Goal: Communication & Community: Answer question/provide support

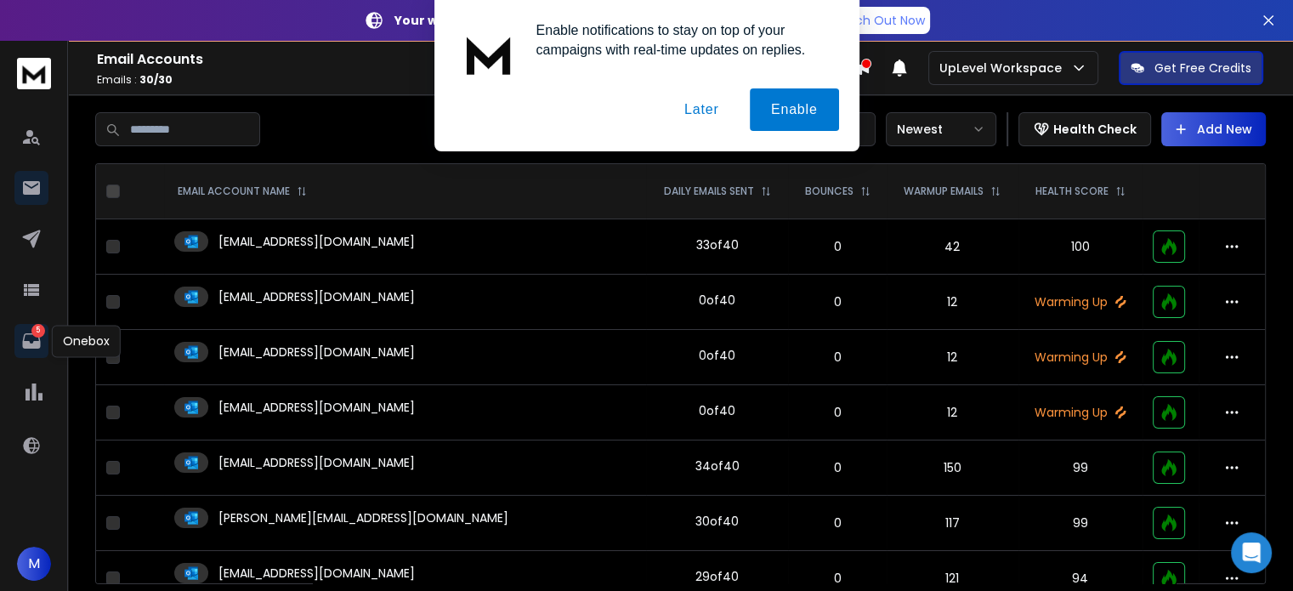
click at [14, 343] on link "5" at bounding box center [31, 341] width 34 height 34
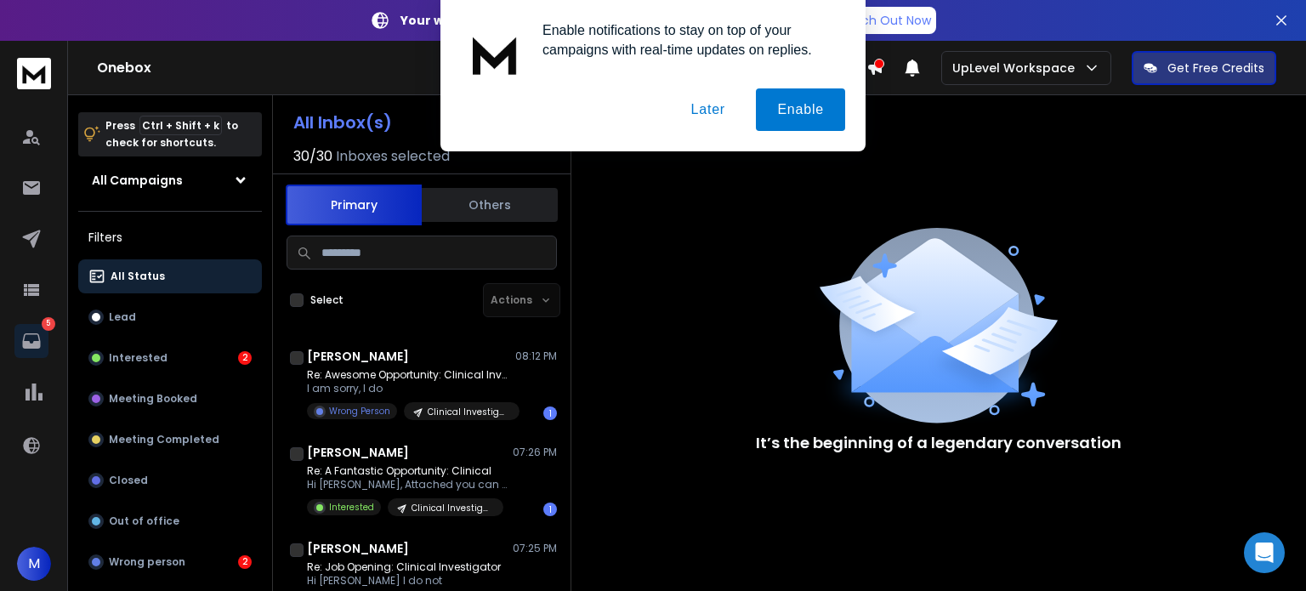
click at [691, 322] on div "It’s the beginning of a legendary conversation" at bounding box center [938, 346] width 734 height 502
click at [571, 365] on div "It’s the beginning of a legendary conversation" at bounding box center [938, 346] width 734 height 502
click at [714, 110] on button "Later" at bounding box center [707, 109] width 77 height 43
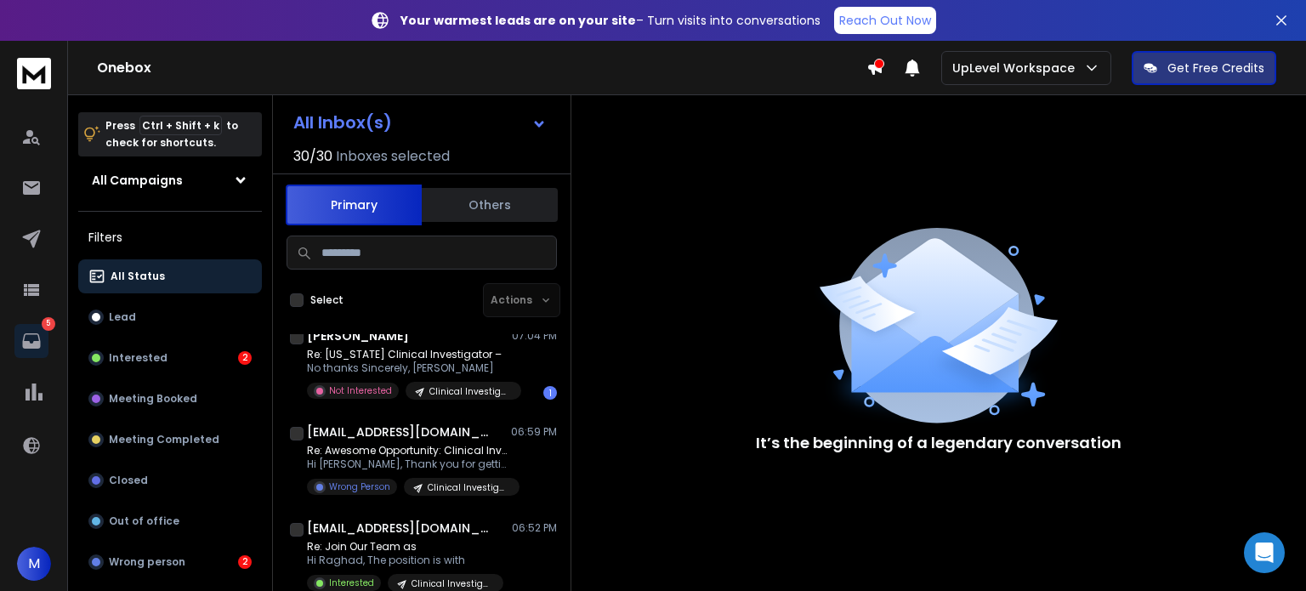
scroll to position [411, 0]
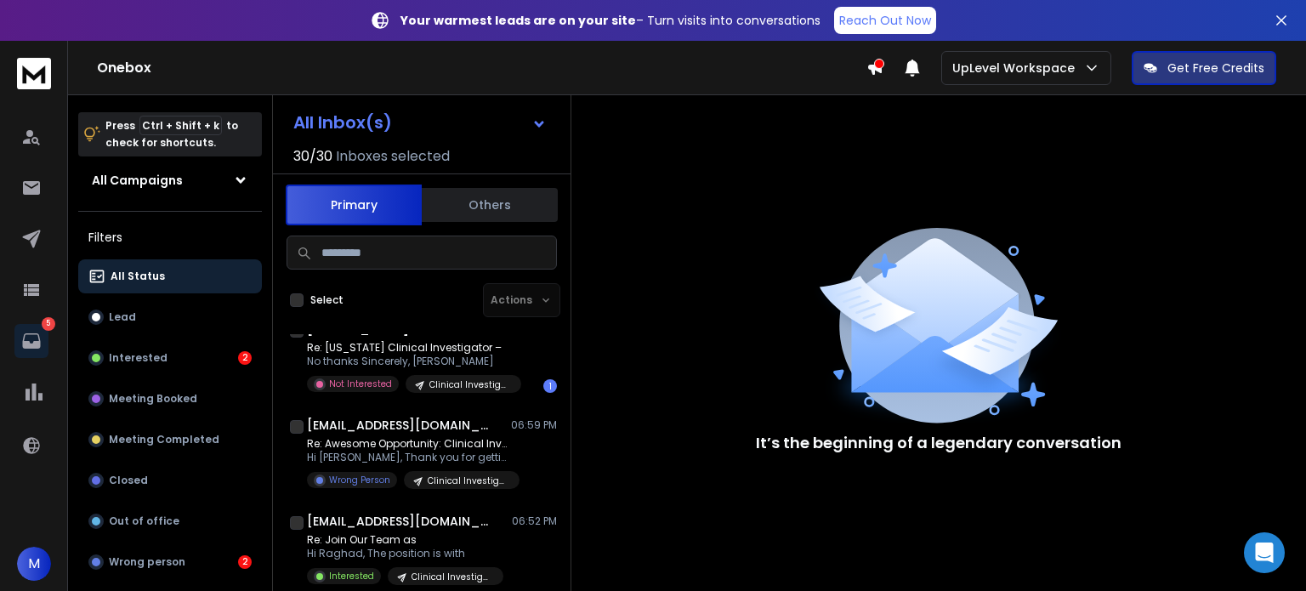
click at [560, 390] on div "[PERSON_NAME] 08:12 PM Re: Awesome Opportunity: Clinical Investigator I am sorr…" at bounding box center [422, 552] width 298 height 437
drag, startPoint x: 571, startPoint y: 404, endPoint x: 571, endPoint y: 415, distance: 11.1
click at [571, 415] on div "It’s the beginning of a legendary conversation" at bounding box center [938, 346] width 734 height 502
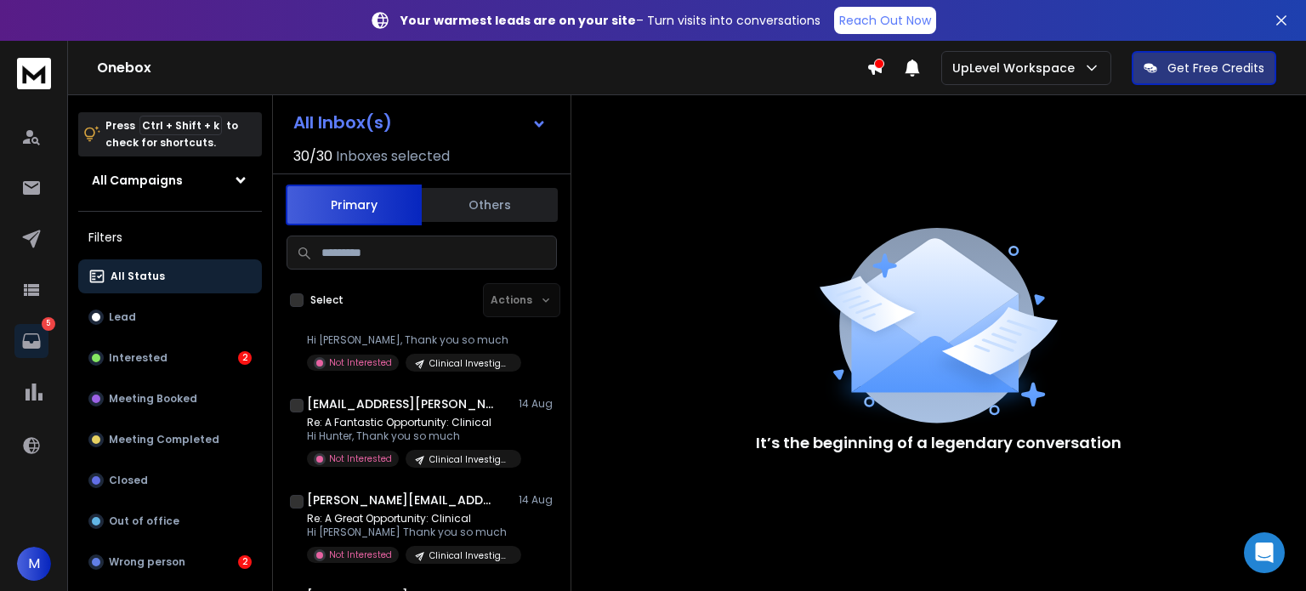
scroll to position [3194, 0]
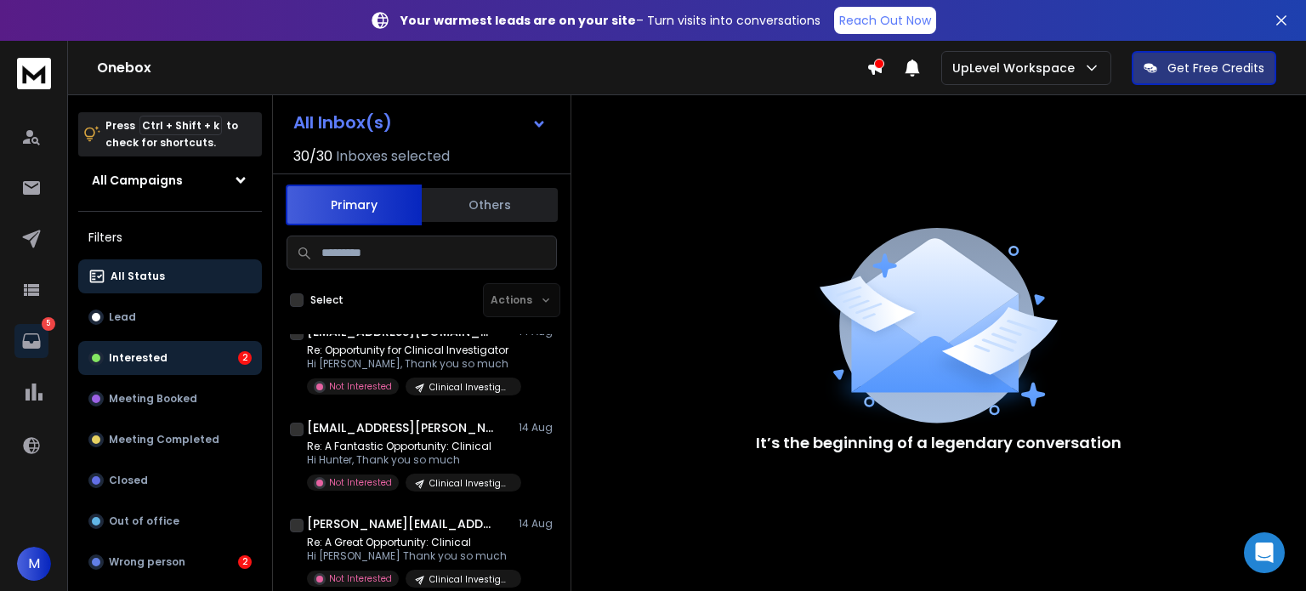
click at [170, 347] on button "Interested 2" at bounding box center [170, 358] width 184 height 34
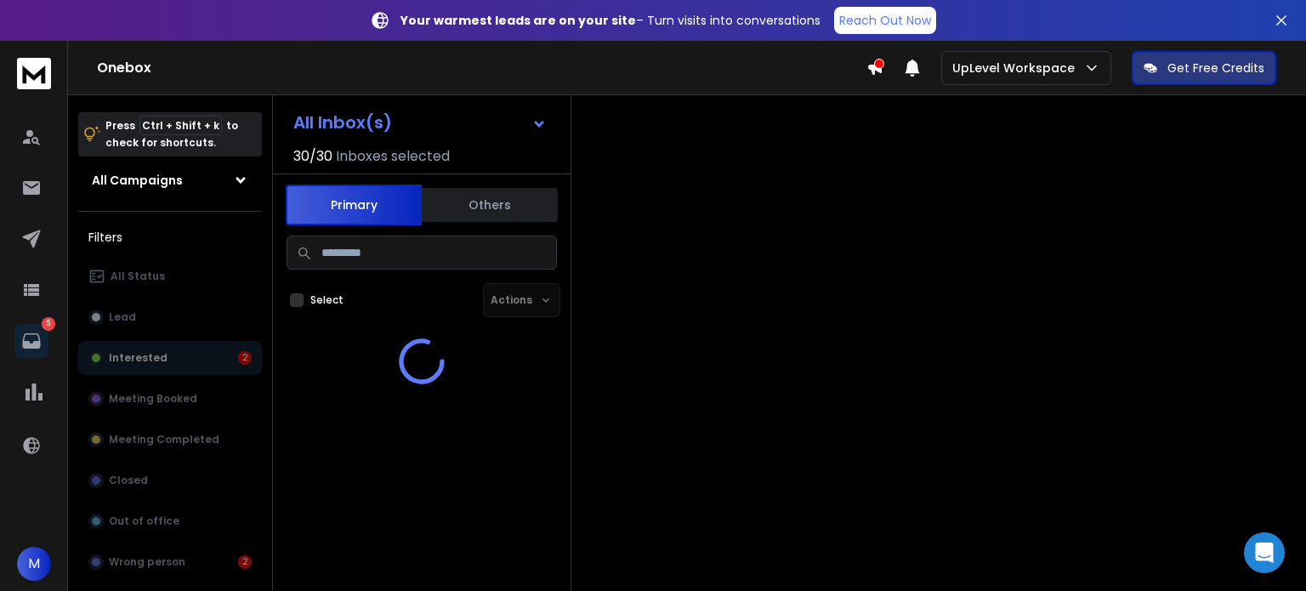
scroll to position [0, 0]
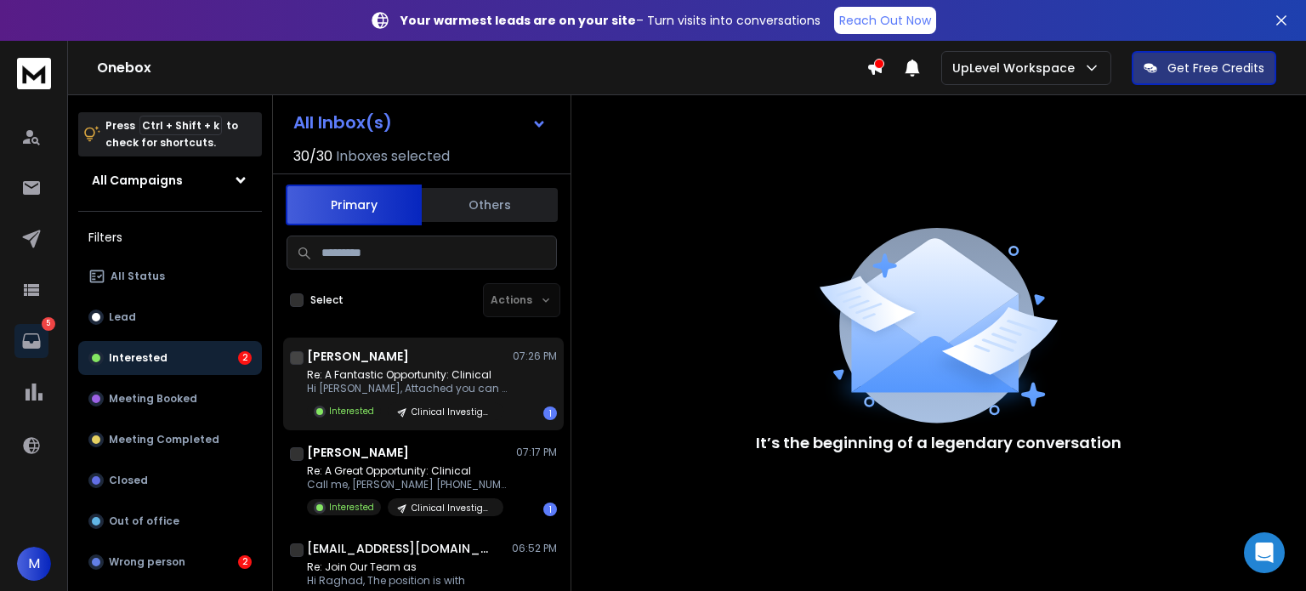
click at [454, 383] on p "Hi [PERSON_NAME], Attached you can see" at bounding box center [409, 389] width 204 height 14
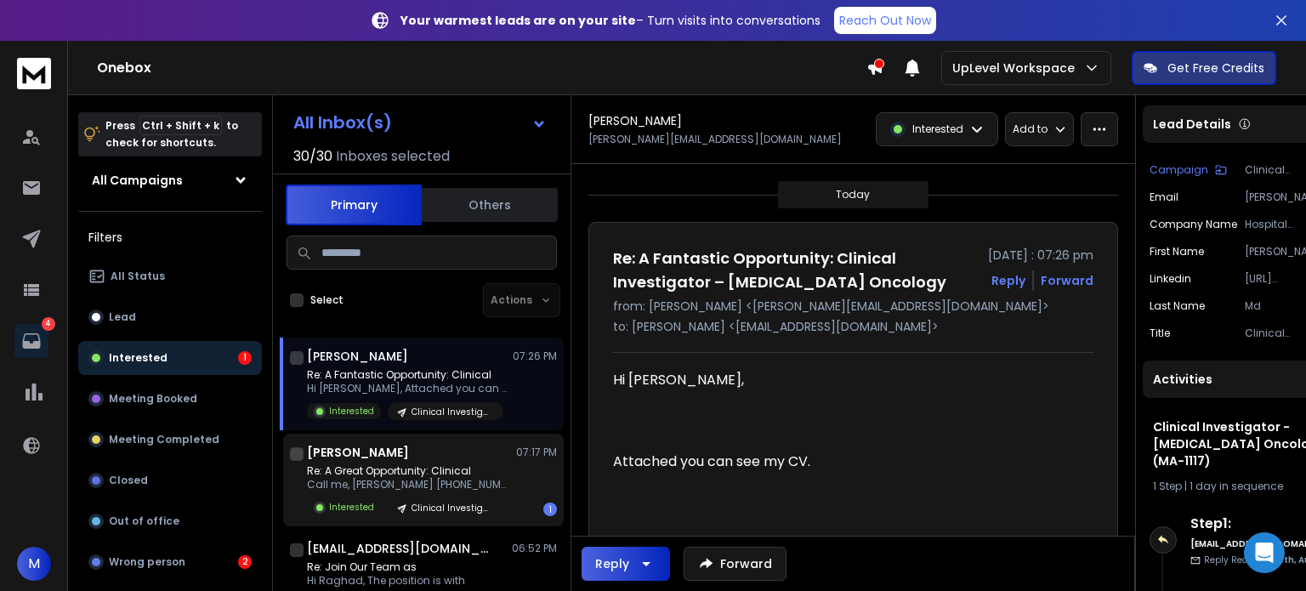
click at [506, 474] on p "Re: A Great Opportunity: Clinical" at bounding box center [409, 471] width 204 height 14
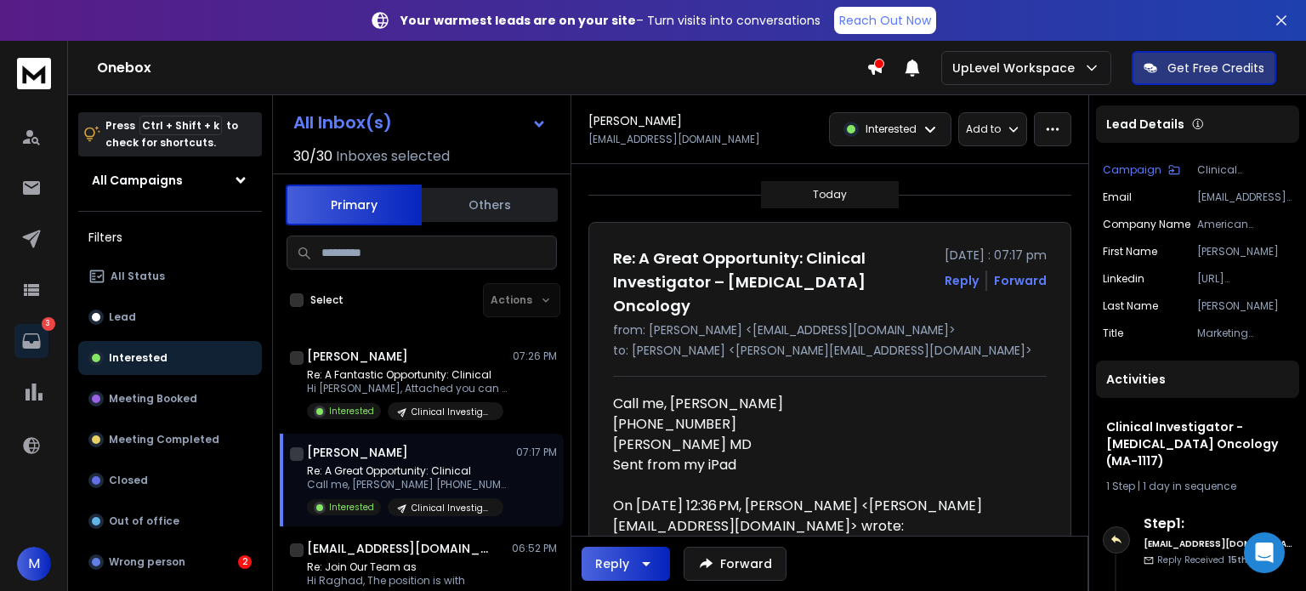
click at [914, 422] on div "[PHONE_NUMBER]" at bounding box center [823, 424] width 420 height 20
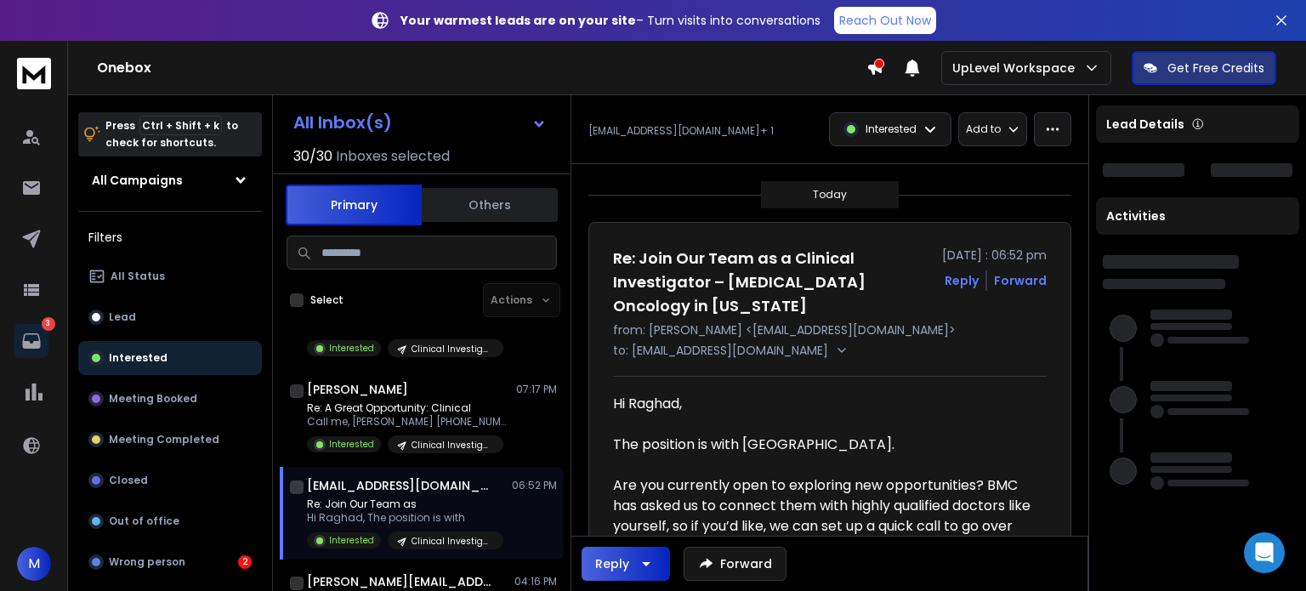
scroll to position [61, 0]
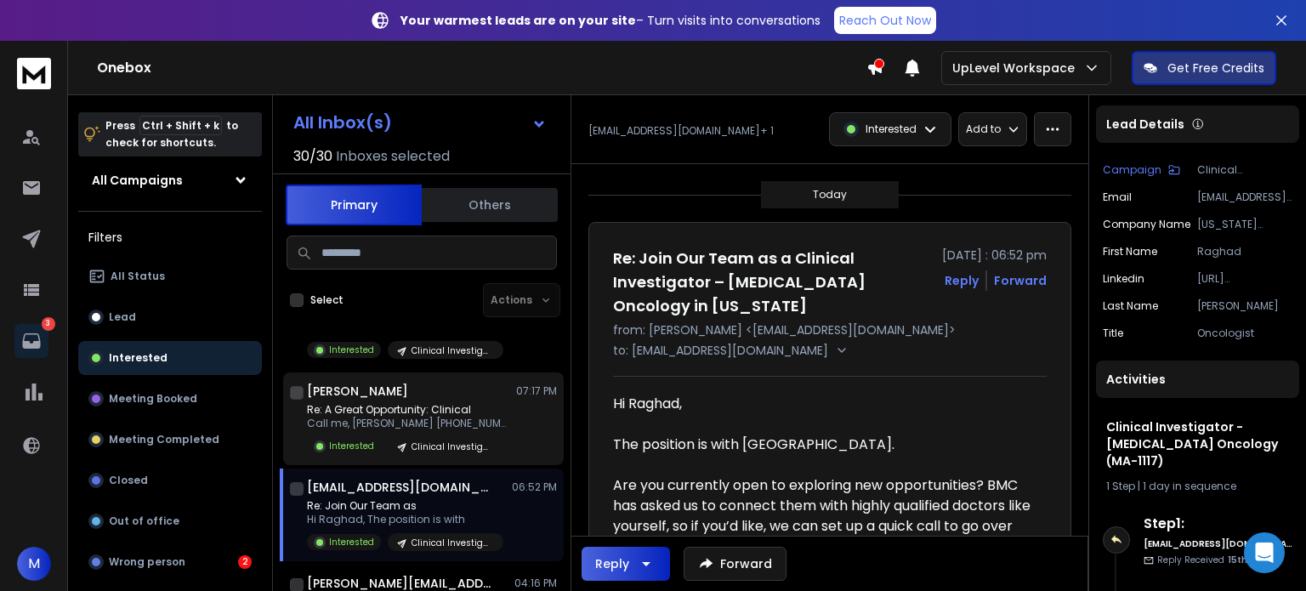
click at [326, 383] on h1 "[PERSON_NAME]" at bounding box center [357, 391] width 101 height 17
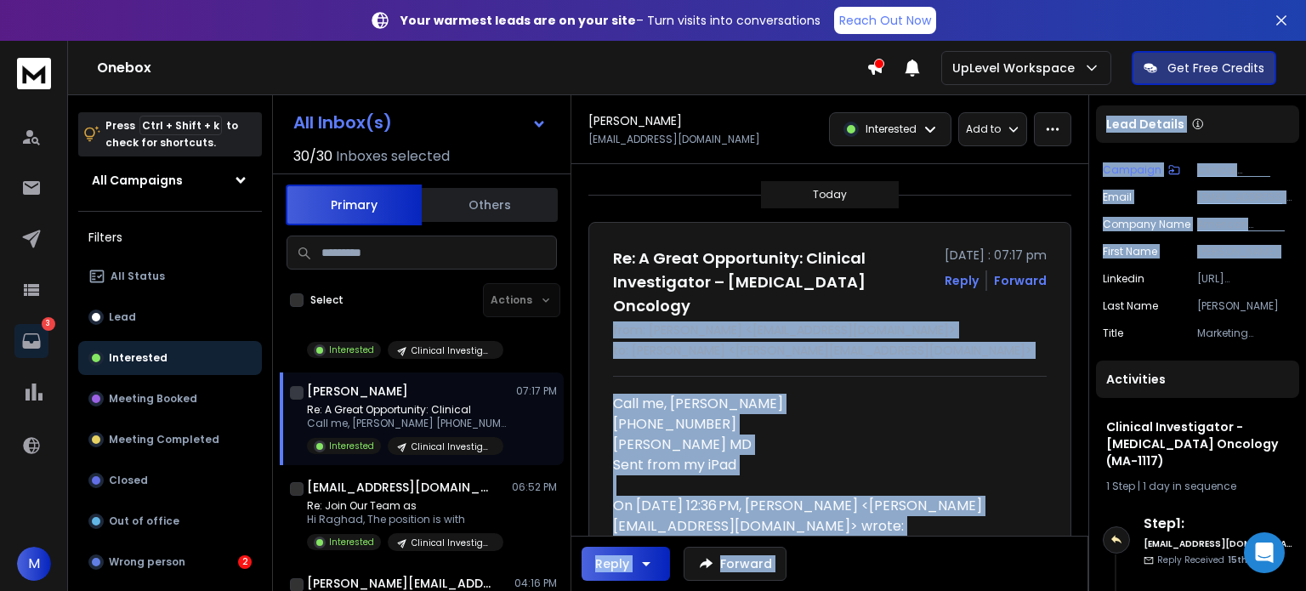
drag, startPoint x: 1088, startPoint y: 280, endPoint x: 1087, endPoint y: 292, distance: 11.9
click at [1087, 292] on div "All Inbox(s) 30 / 30 Inboxes selected Primary Others Select Actions [PERSON_NAM…" at bounding box center [789, 390] width 1034 height 591
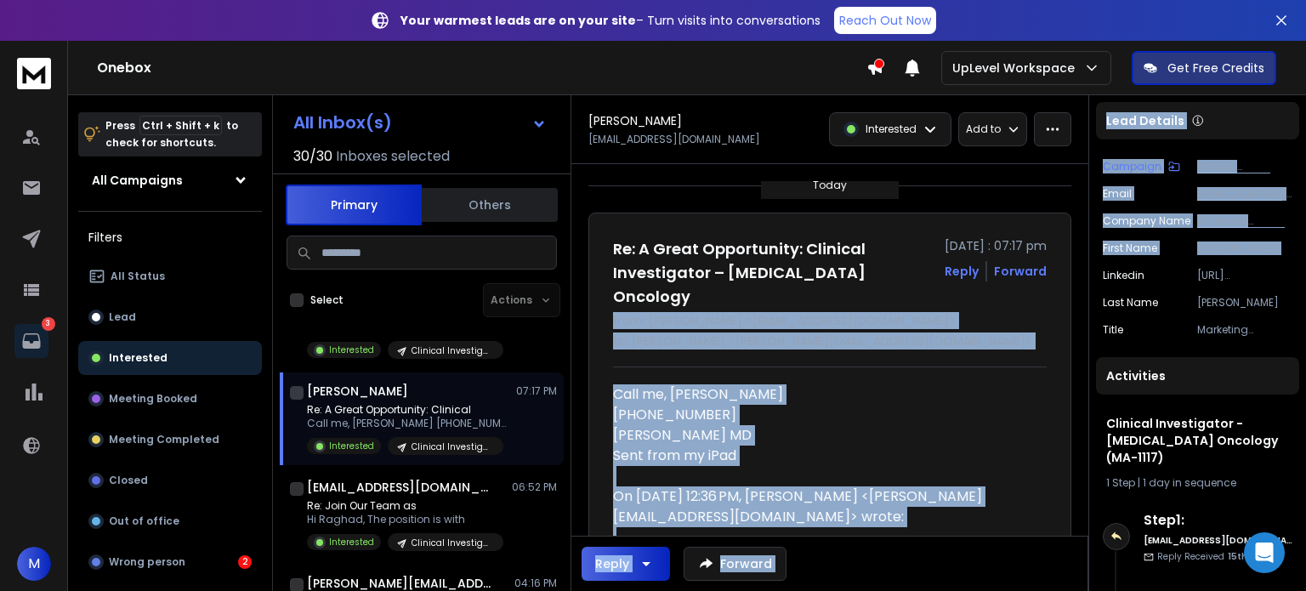
scroll to position [0, 0]
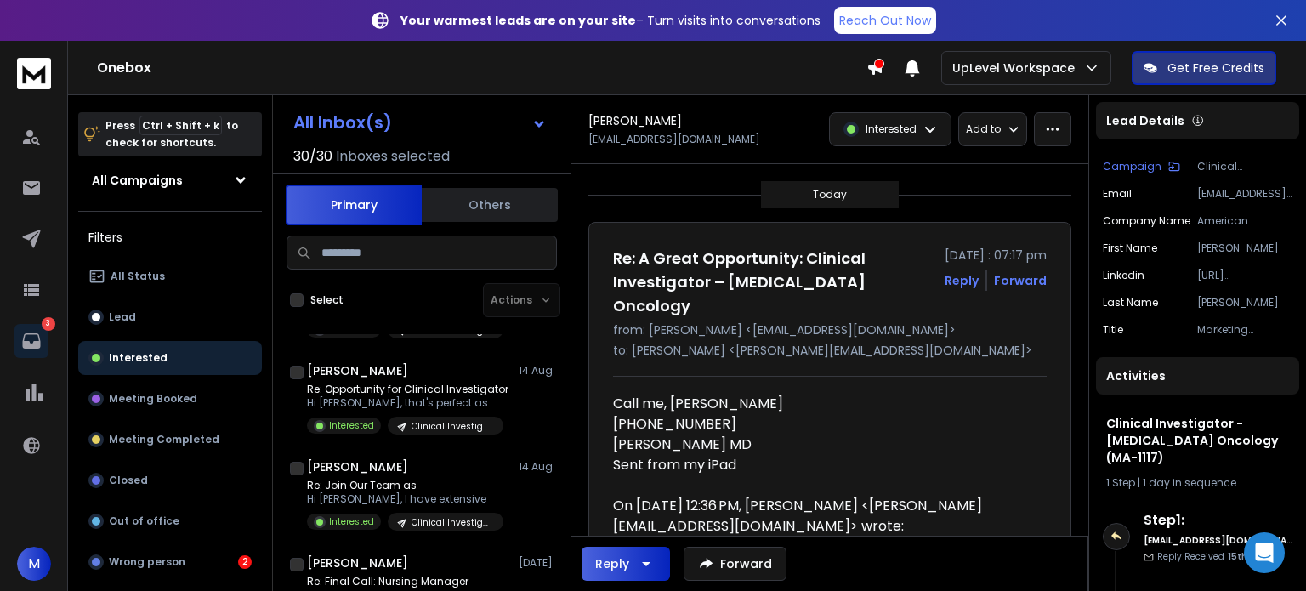
scroll to position [738, 0]
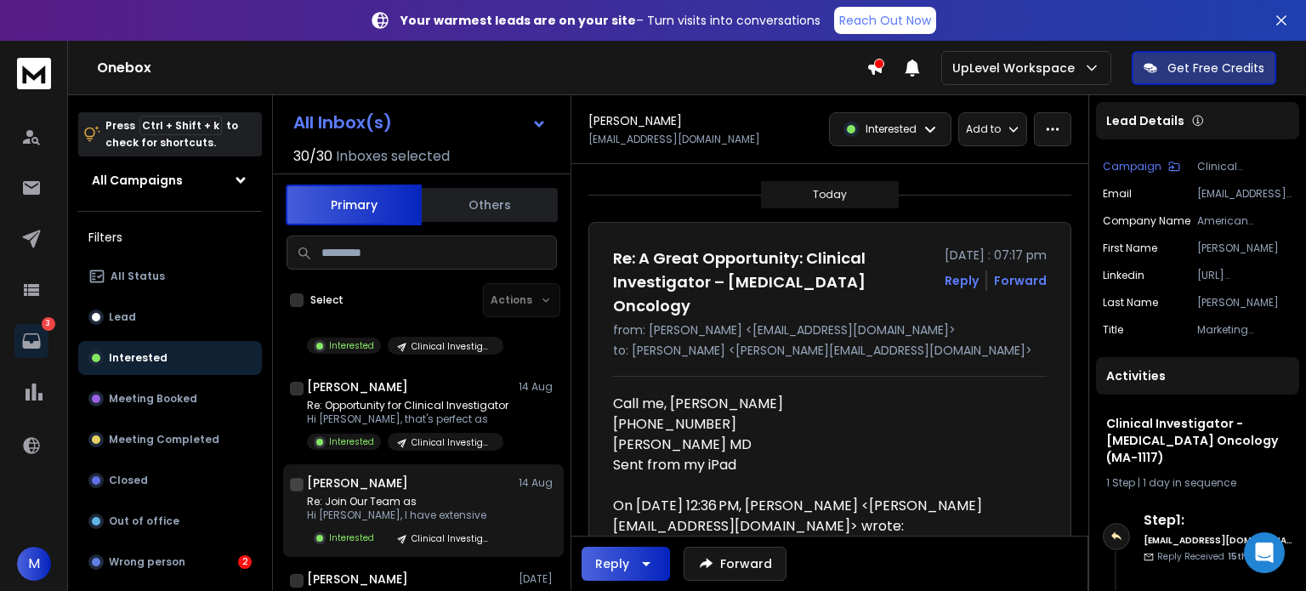
click at [398, 491] on div "[PERSON_NAME] [DATE] Re: Join Our Team as Hi [PERSON_NAME], I have extensive In…" at bounding box center [432, 510] width 250 height 72
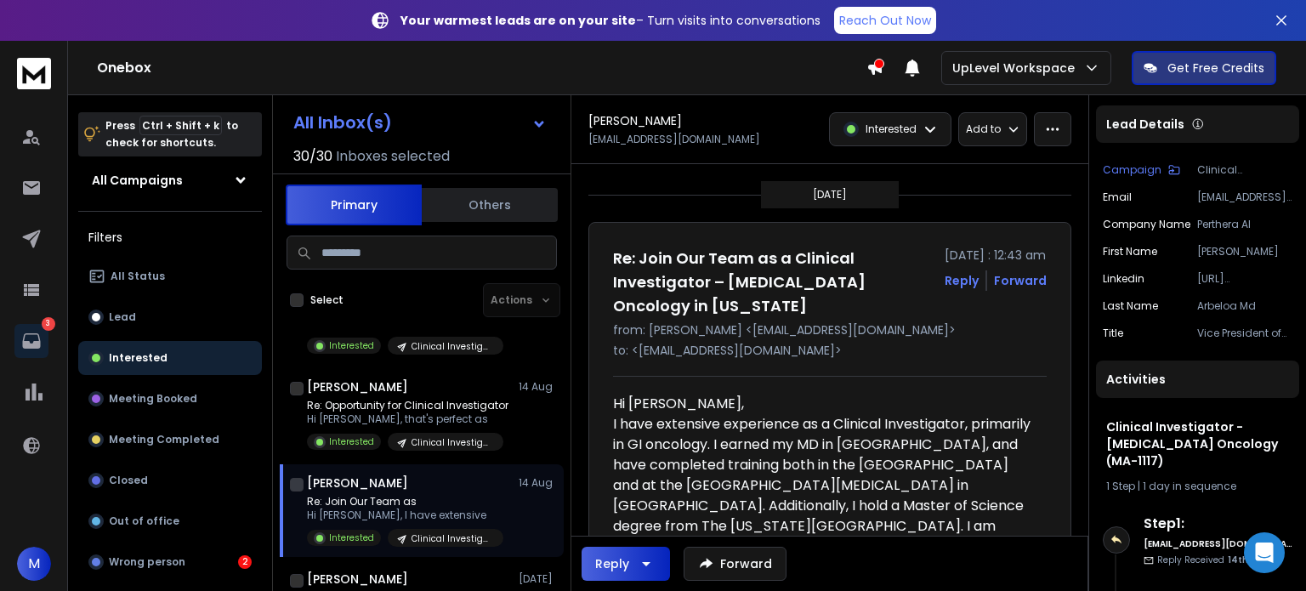
click at [628, 564] on div "Reply" at bounding box center [625, 563] width 61 height 20
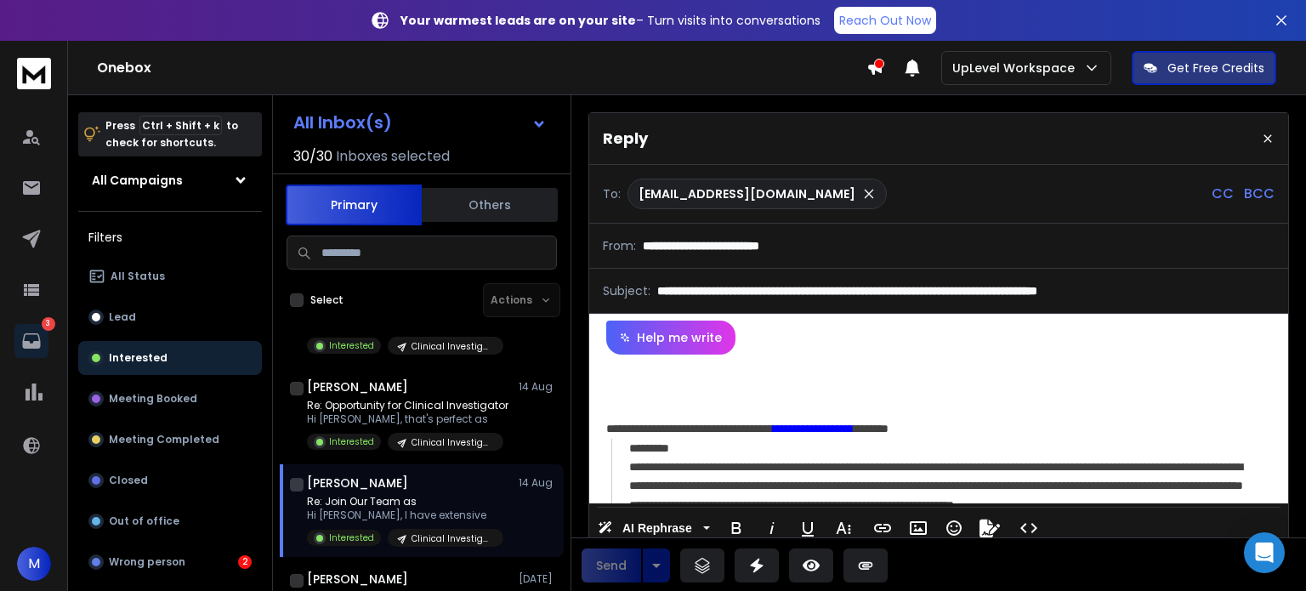
scroll to position [0, 0]
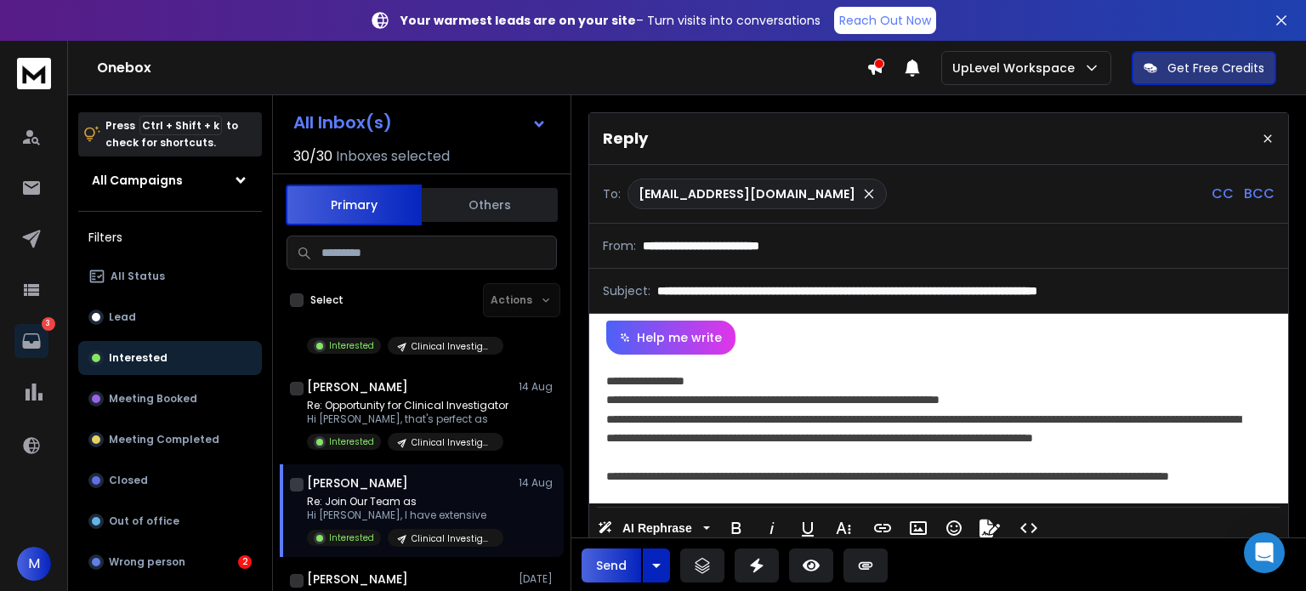
click at [944, 369] on div "**********" at bounding box center [936, 428] width 694 height 149
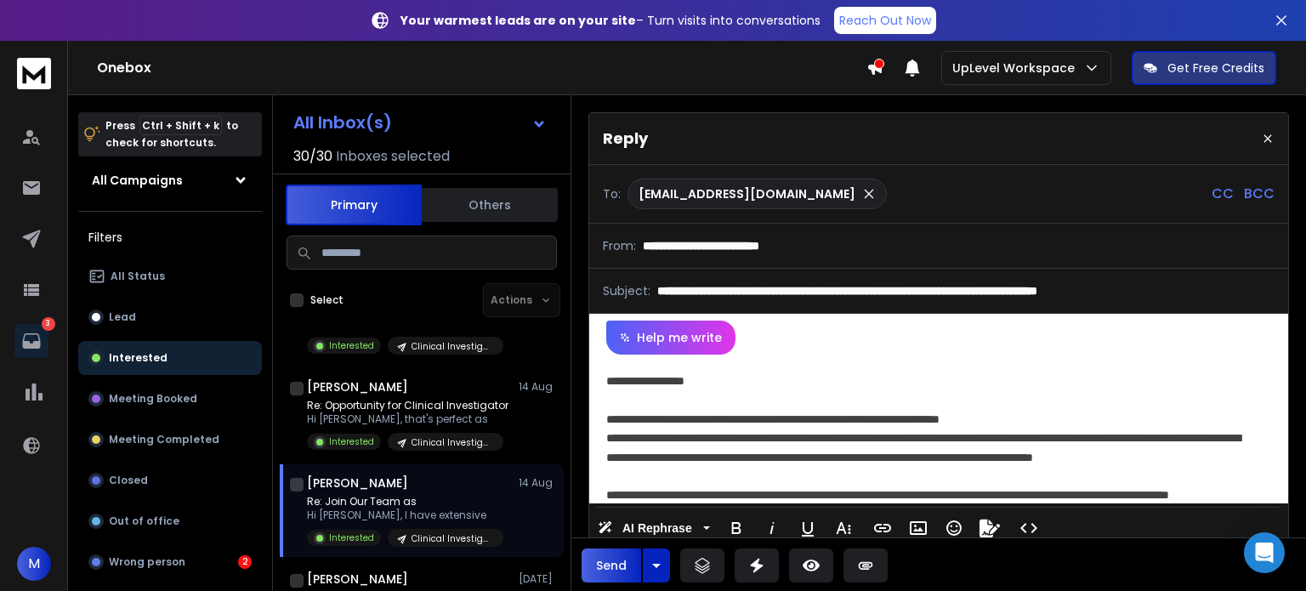
click at [1055, 417] on p "**********" at bounding box center [930, 419] width 648 height 19
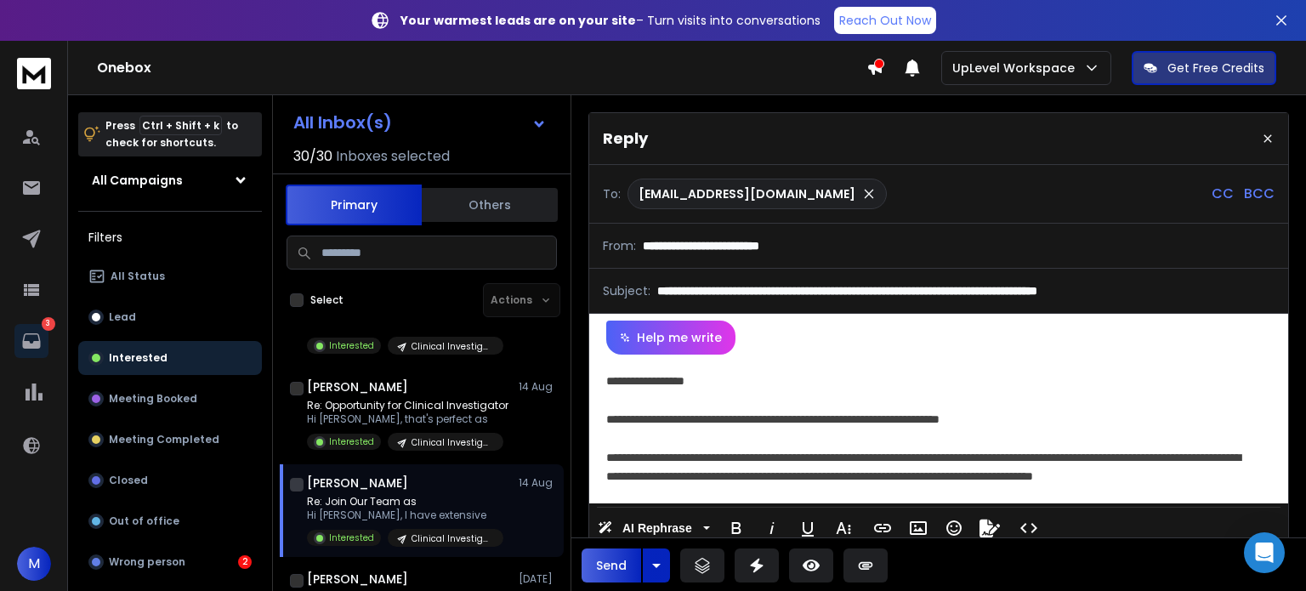
click at [918, 499] on p "**********" at bounding box center [930, 476] width 648 height 57
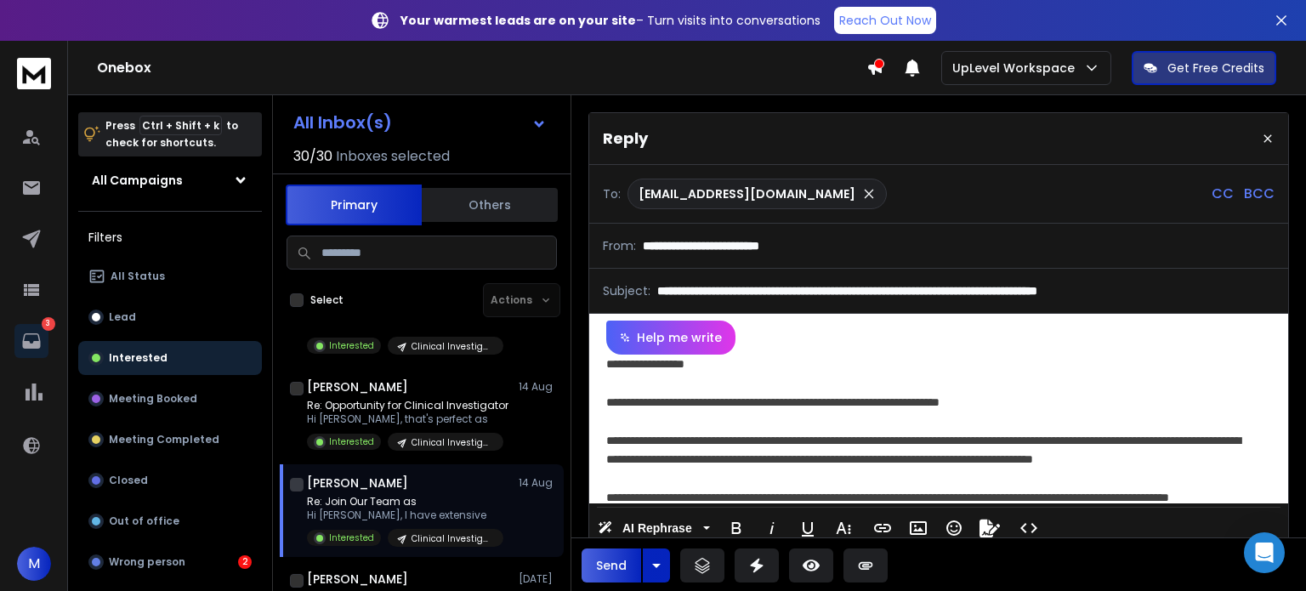
scroll to position [37, 0]
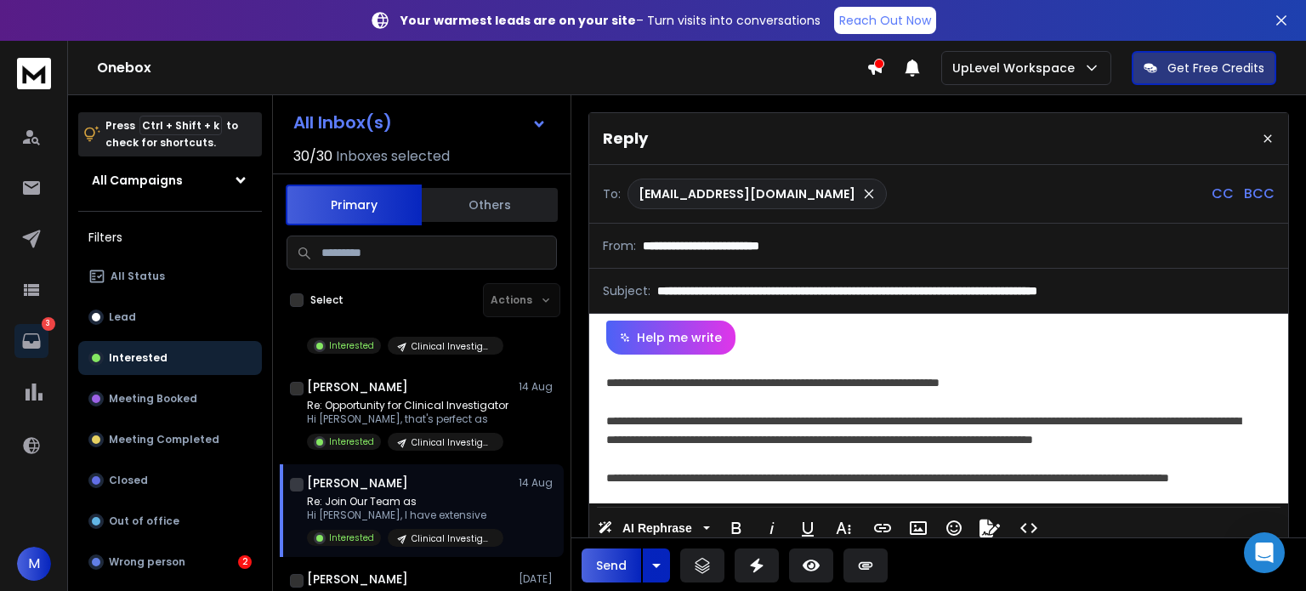
click at [813, 448] on p "**********" at bounding box center [930, 439] width 648 height 57
click at [795, 451] on p "**********" at bounding box center [930, 439] width 648 height 57
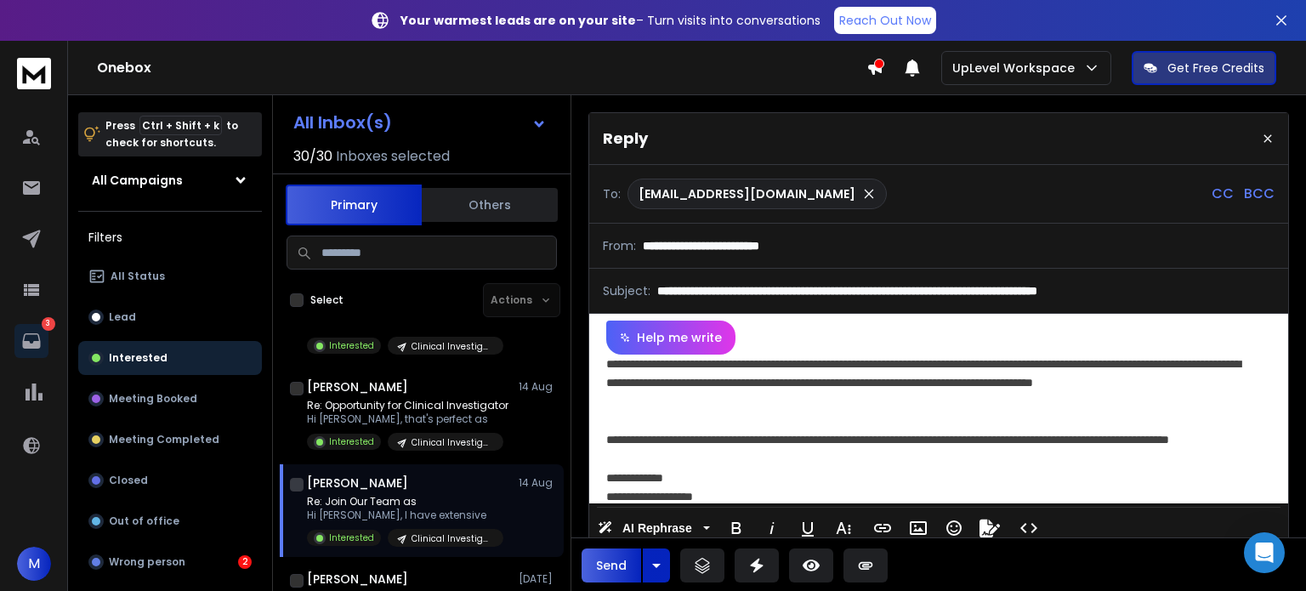
scroll to position [112, 0]
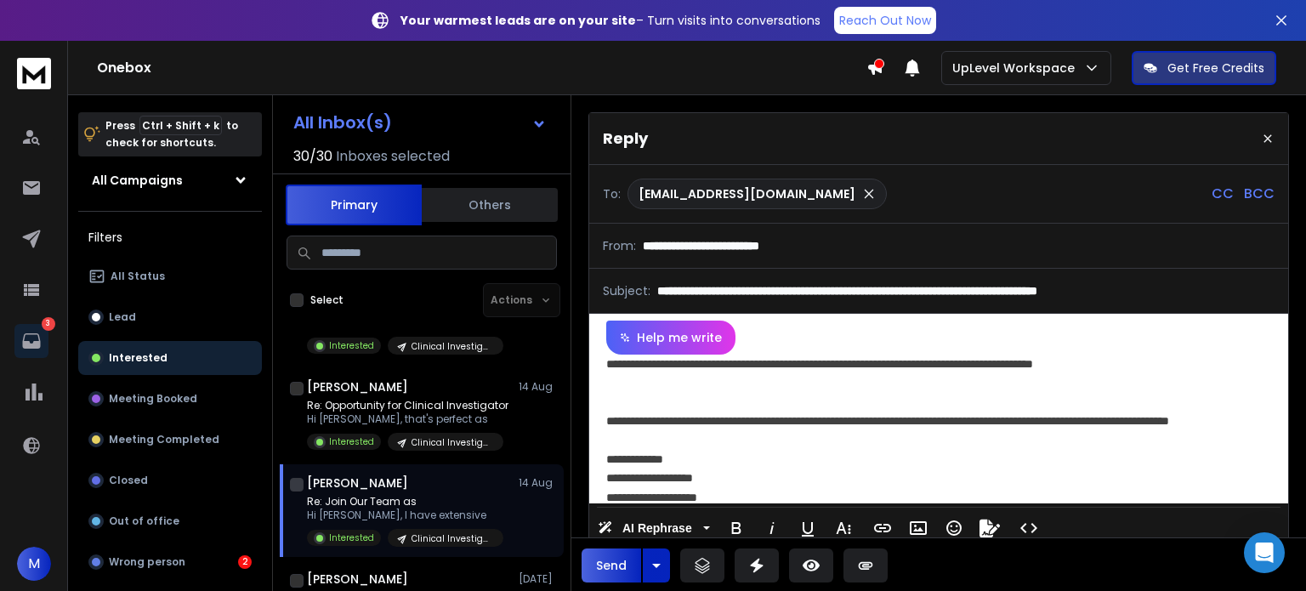
click at [783, 448] on p "**********" at bounding box center [930, 430] width 648 height 38
click at [768, 496] on p "**********" at bounding box center [930, 496] width 648 height 57
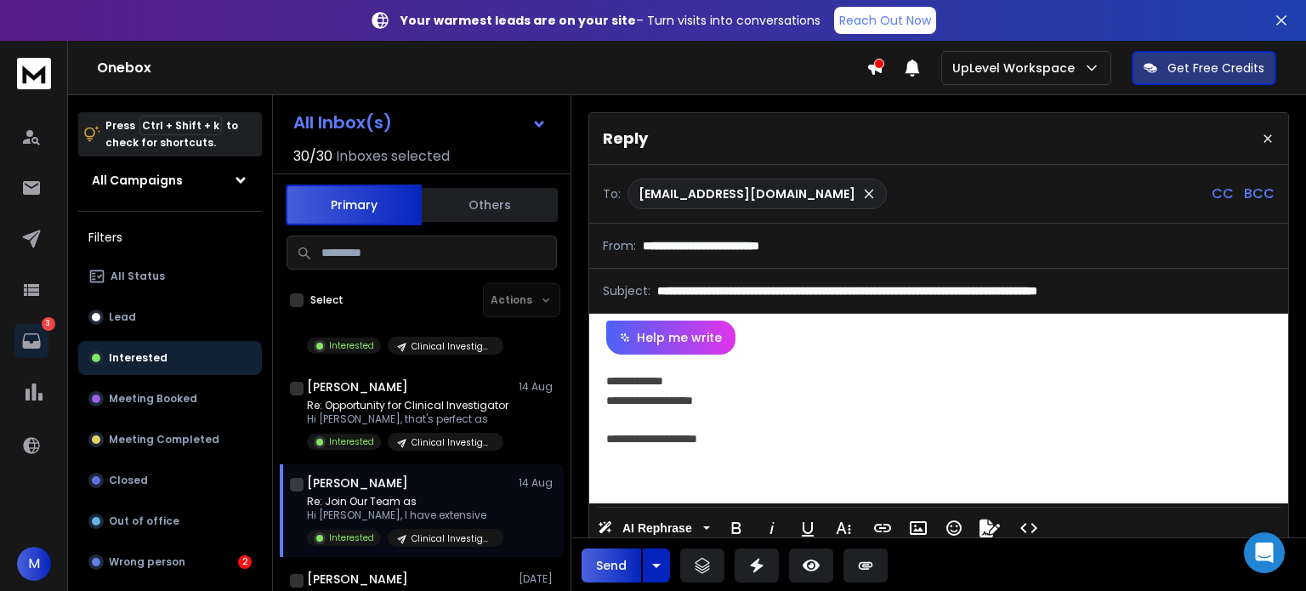
scroll to position [218, 0]
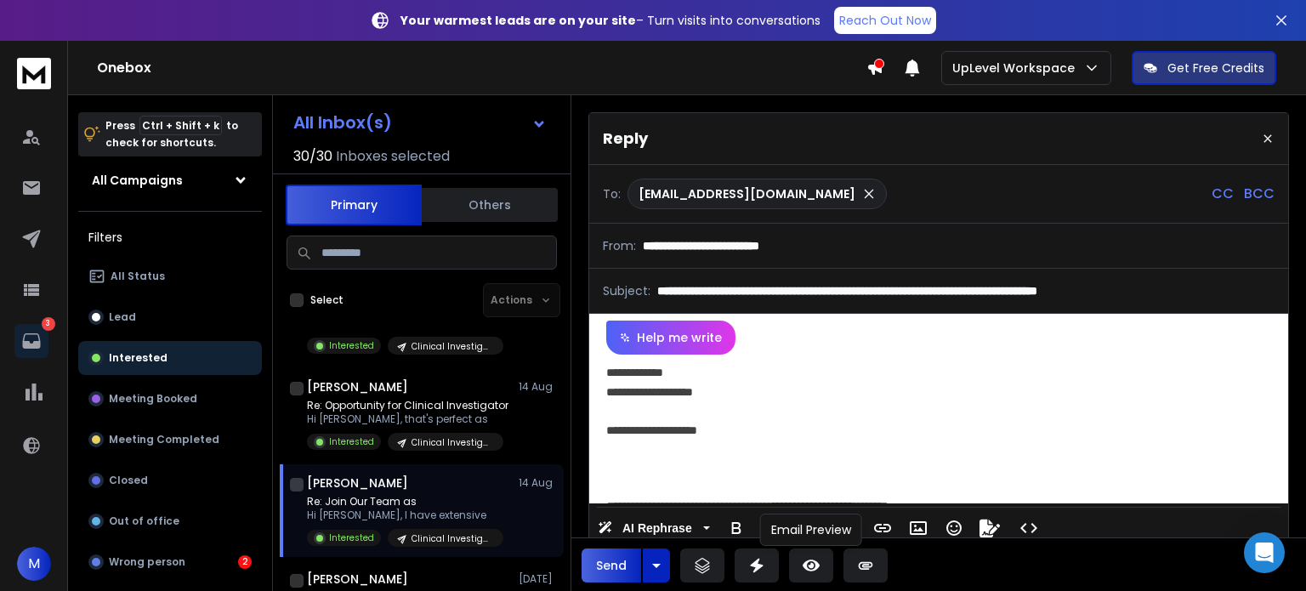
click at [792, 580] on button at bounding box center [811, 565] width 44 height 34
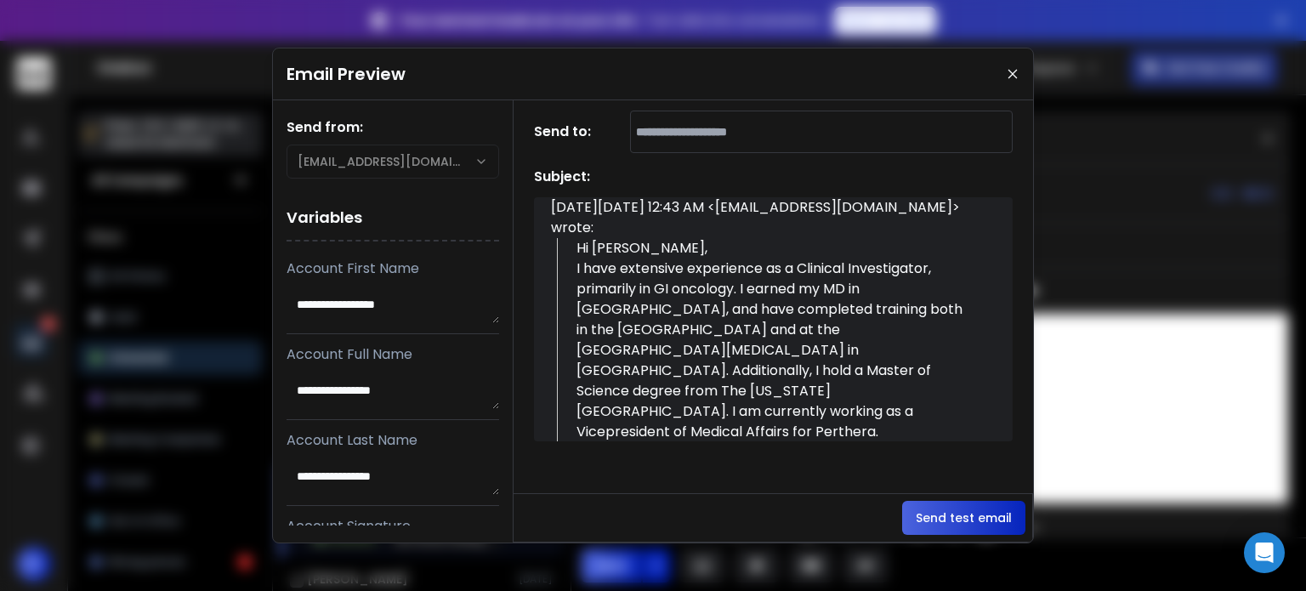
scroll to position [531, 0]
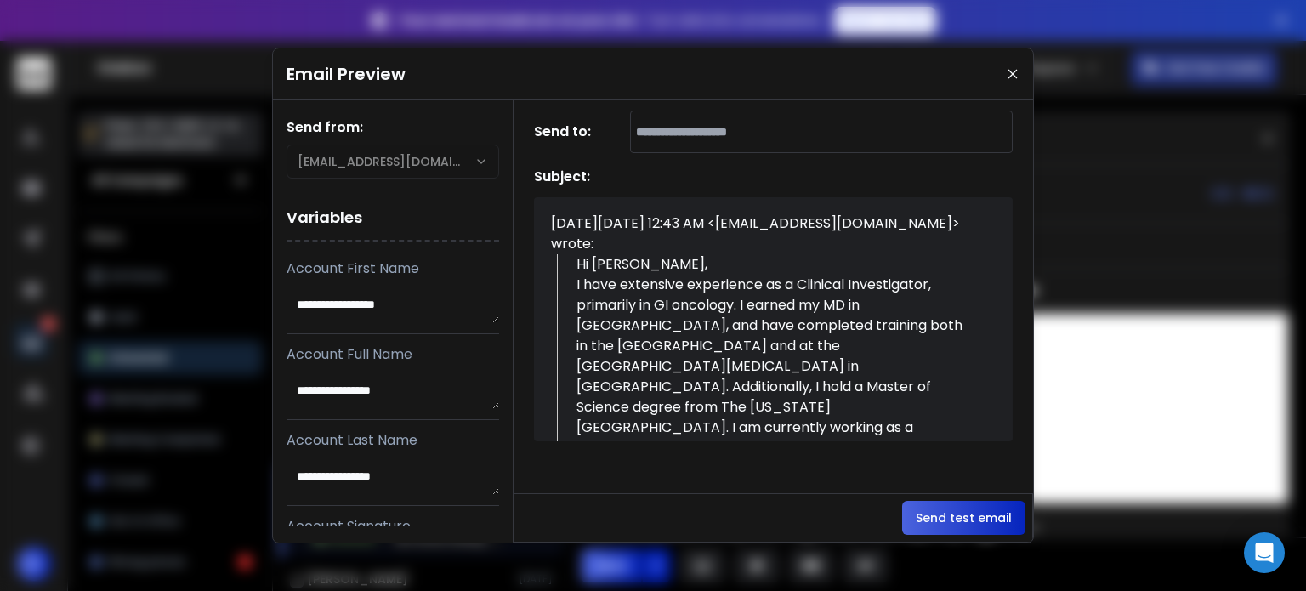
click at [1017, 87] on div "Email Preview" at bounding box center [653, 73] width 760 height 51
click at [1015, 77] on icon at bounding box center [1012, 73] width 9 height 9
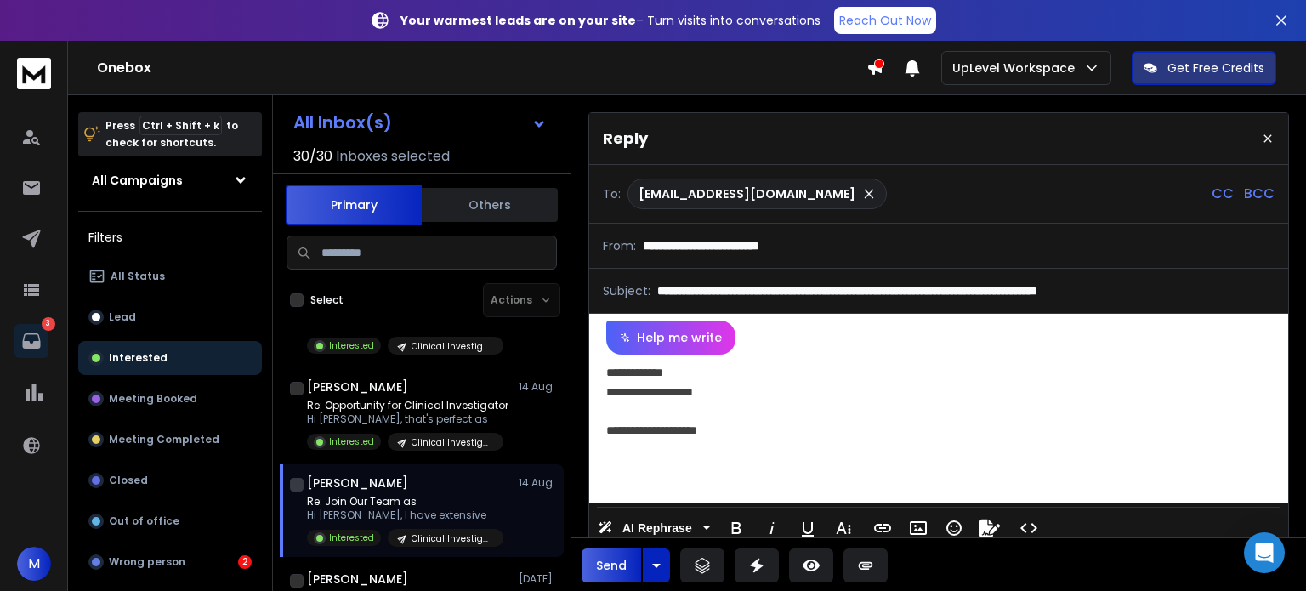
click at [608, 563] on button "Send" at bounding box center [611, 565] width 60 height 34
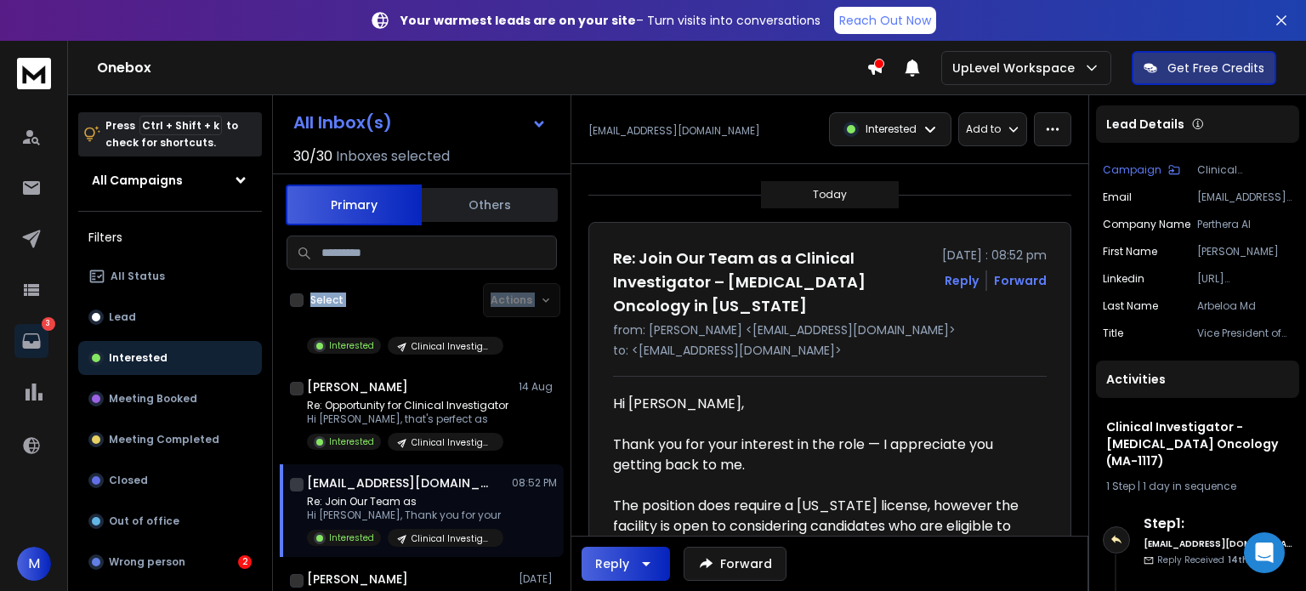
drag, startPoint x: 272, startPoint y: 298, endPoint x: 272, endPoint y: 342, distance: 43.4
click at [272, 342] on div "All Inbox(s) 30 / 30 Inboxes selected Primary Others Select Actions [PERSON_NAM…" at bounding box center [421, 390] width 299 height 591
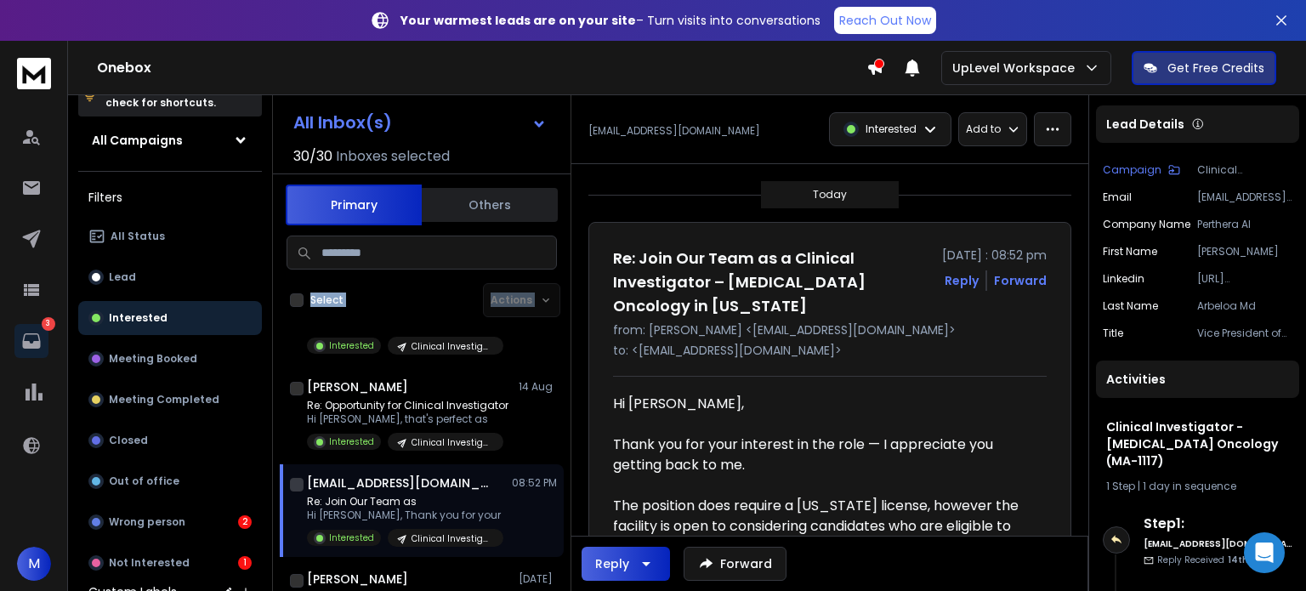
scroll to position [36, 0]
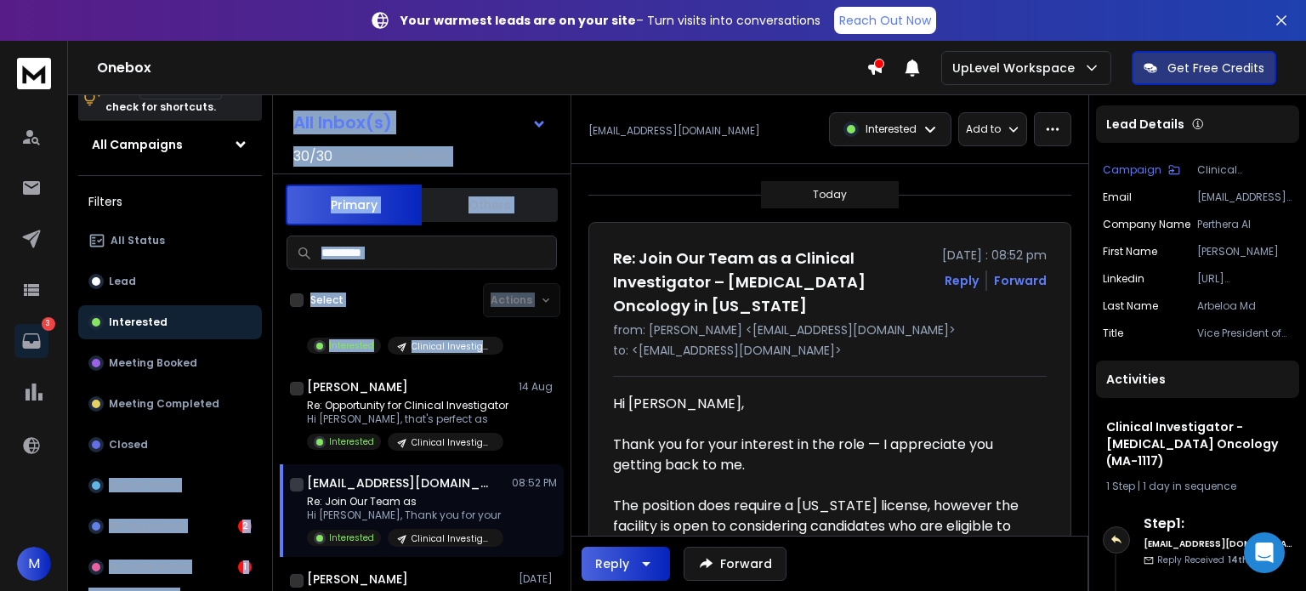
drag, startPoint x: 272, startPoint y: 431, endPoint x: 269, endPoint y: 458, distance: 27.4
click at [269, 458] on div "Press Ctrl + Shift + k to check for shortcuts. All Campaigns All Campaigns Filt…" at bounding box center [687, 390] width 1238 height 591
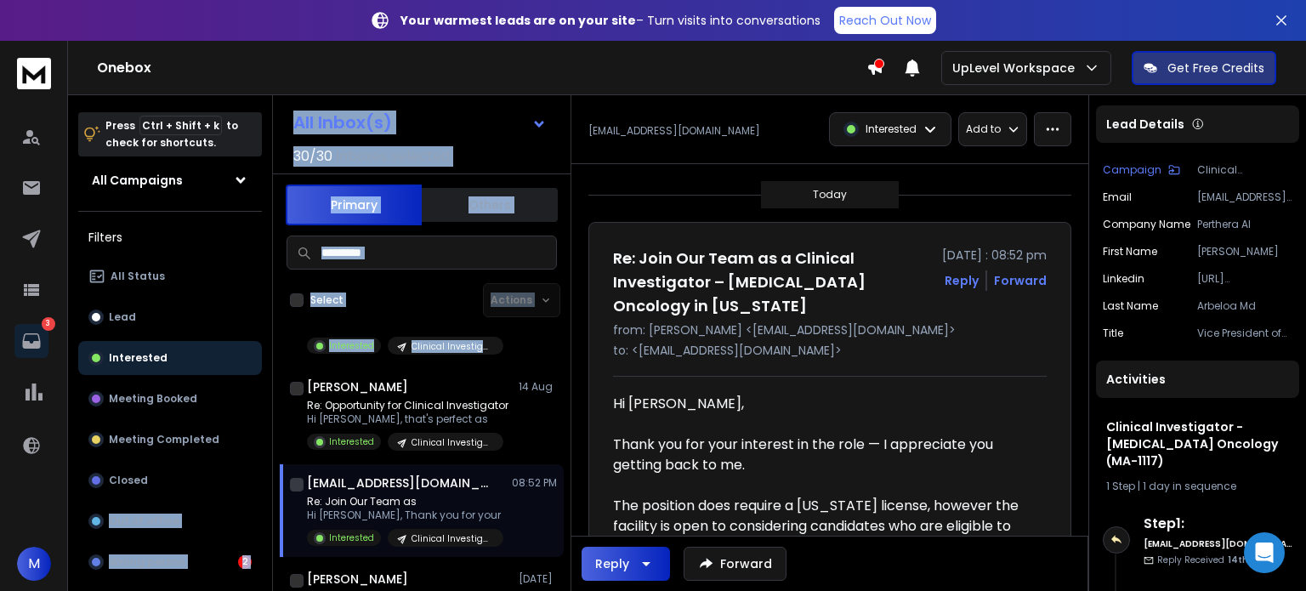
scroll to position [252, 0]
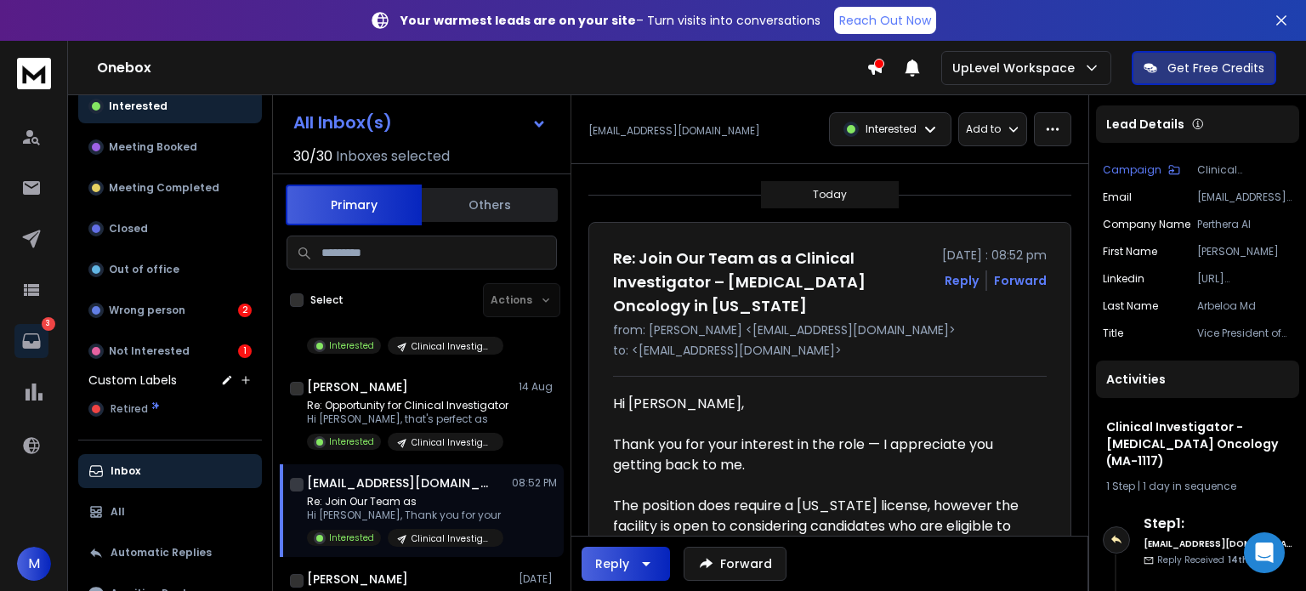
click at [757, 108] on div "[EMAIL_ADDRESS][DOMAIN_NAME] Interested Add to Interested Add to" at bounding box center [829, 129] width 517 height 69
